Goal: Find specific page/section: Find specific page/section

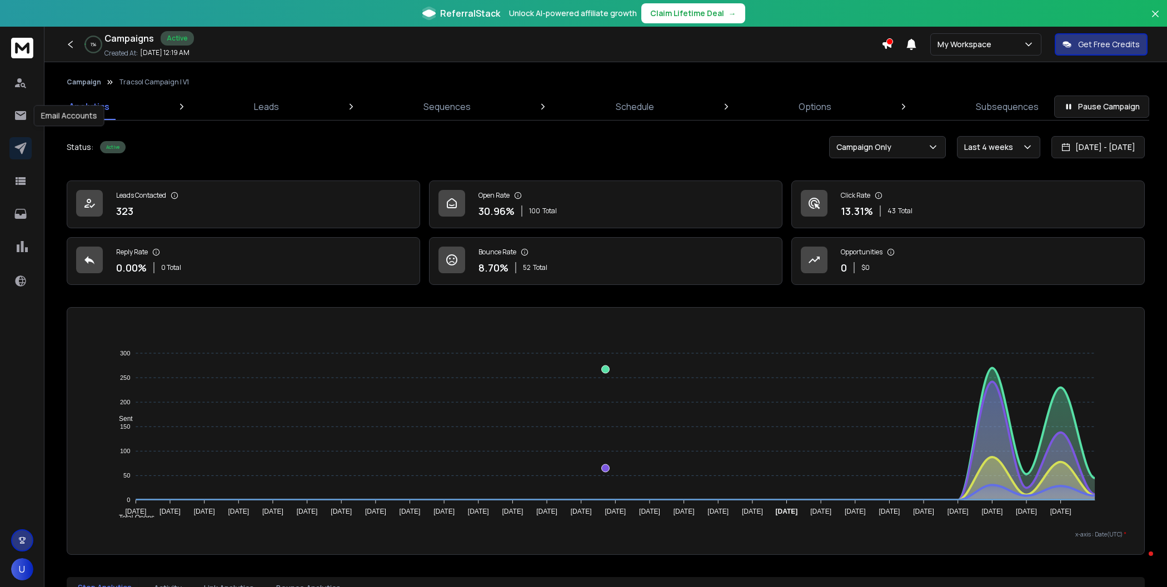
click at [18, 117] on icon at bounding box center [20, 115] width 11 height 9
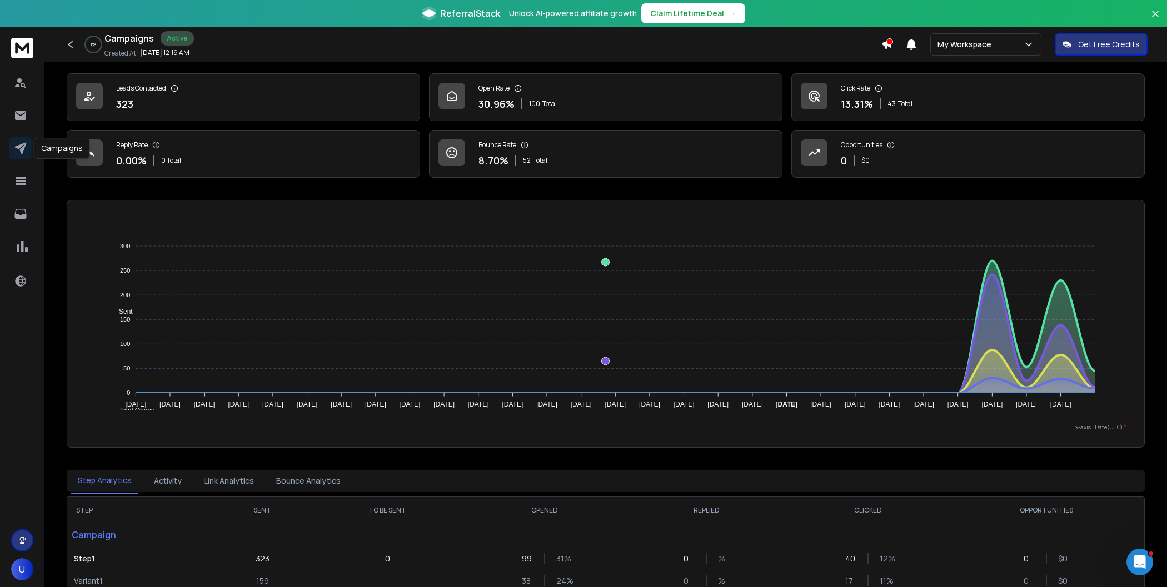
click at [16, 139] on link at bounding box center [20, 148] width 22 height 22
click at [14, 127] on div at bounding box center [22, 117] width 26 height 26
click at [15, 115] on icon at bounding box center [20, 115] width 11 height 9
